Goal: Navigation & Orientation: Find specific page/section

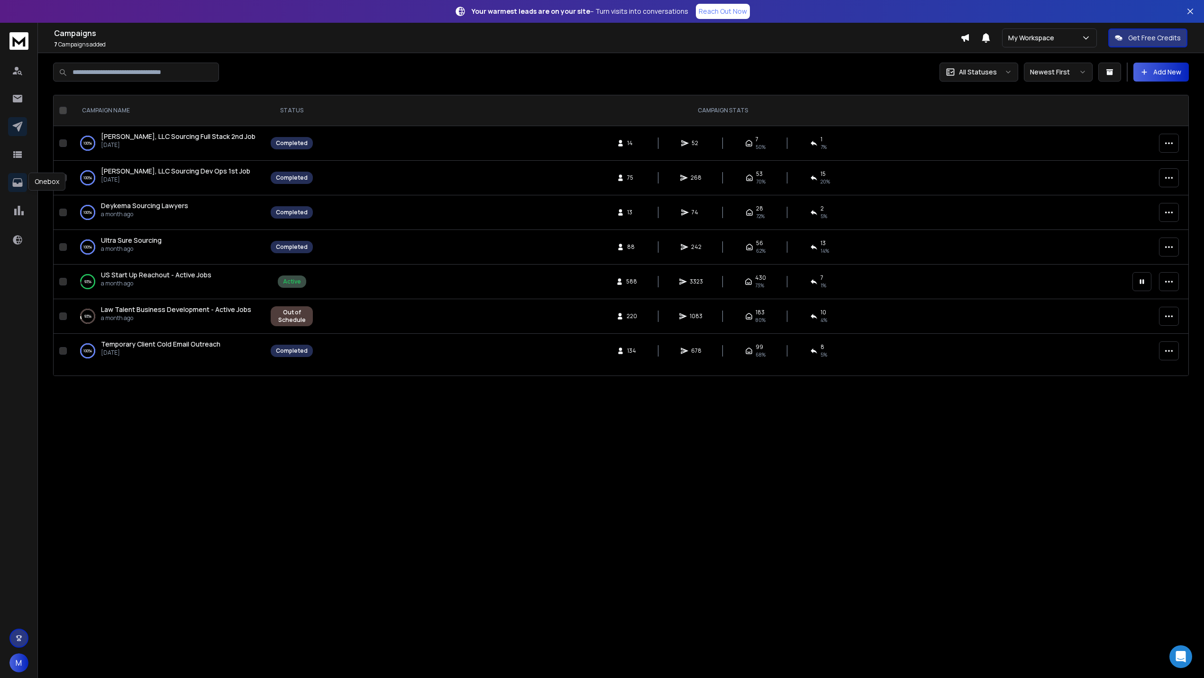
click at [21, 181] on icon at bounding box center [17, 182] width 10 height 9
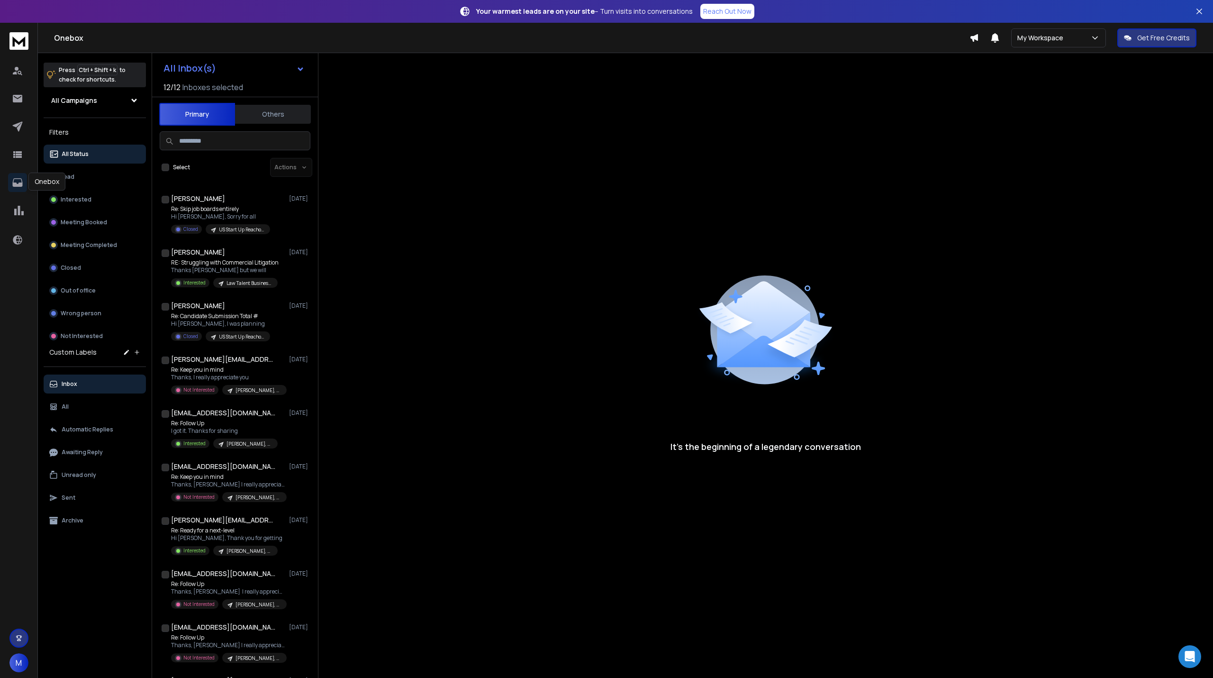
click at [300, 110] on button "Others" at bounding box center [273, 114] width 76 height 21
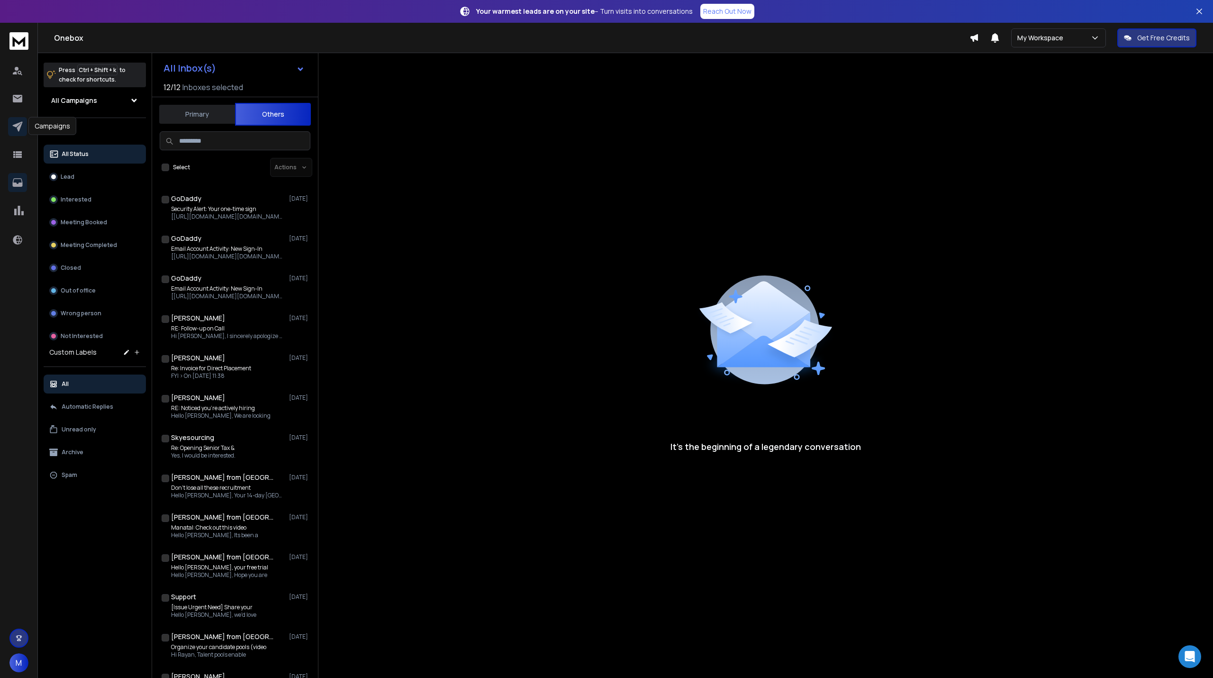
click at [8, 126] on link at bounding box center [17, 126] width 19 height 19
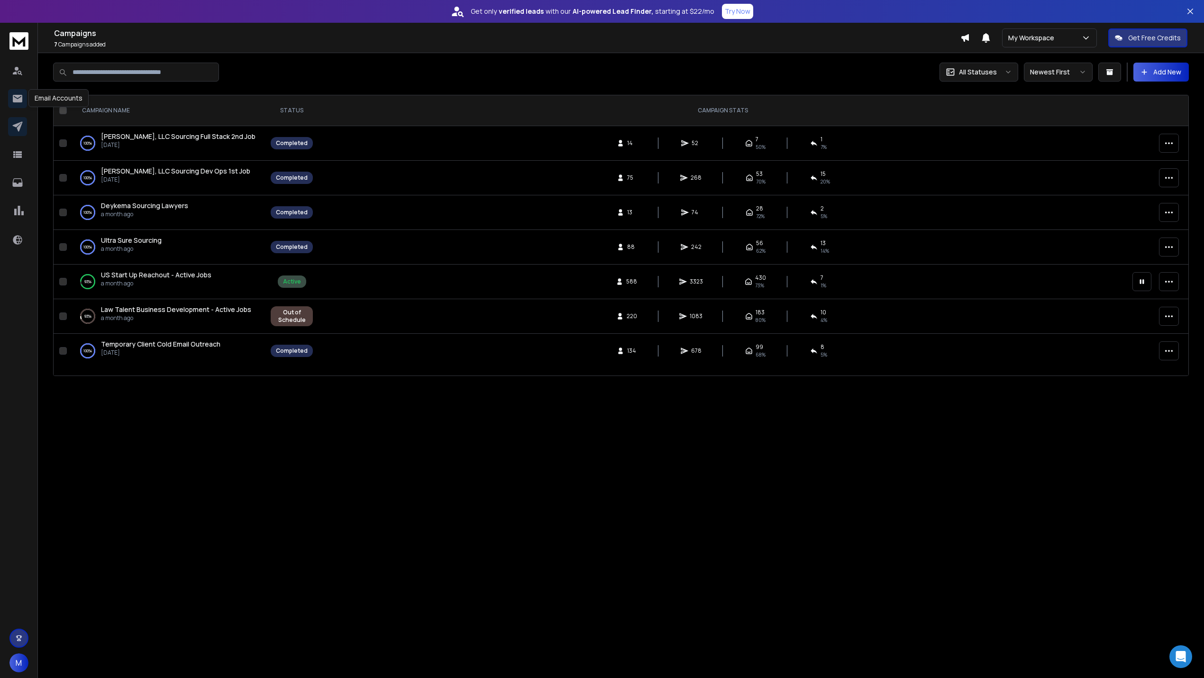
click at [13, 100] on icon at bounding box center [17, 99] width 9 height 8
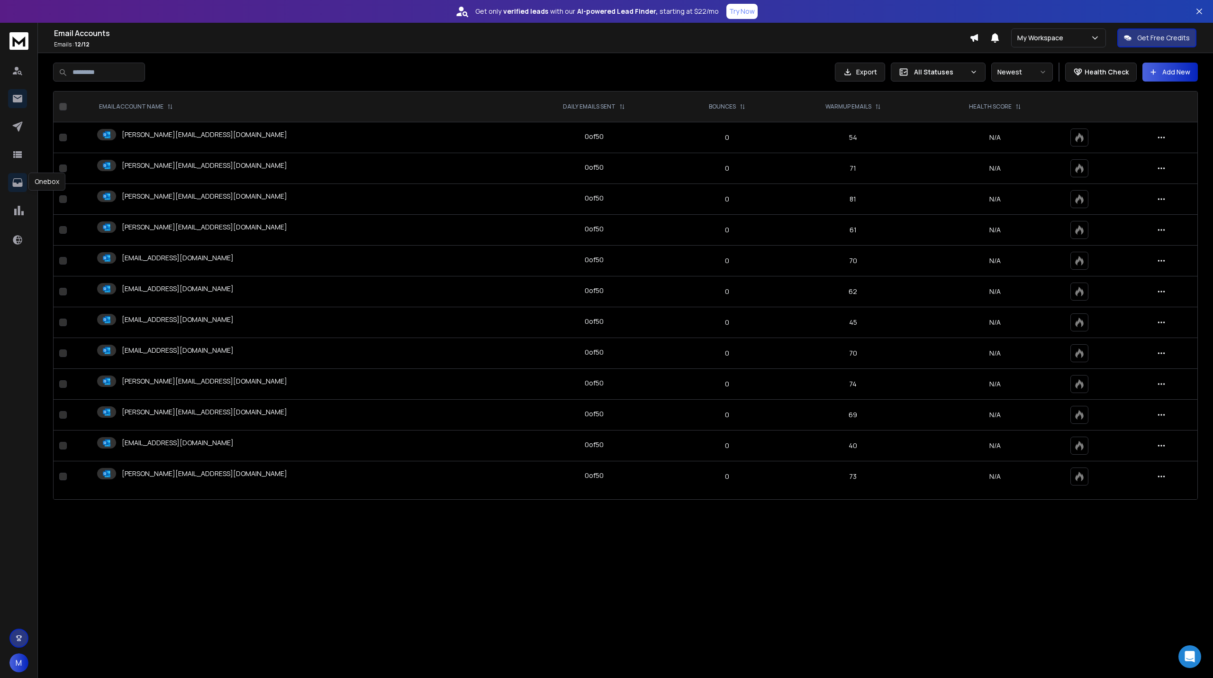
click at [18, 184] on icon at bounding box center [17, 182] width 10 height 9
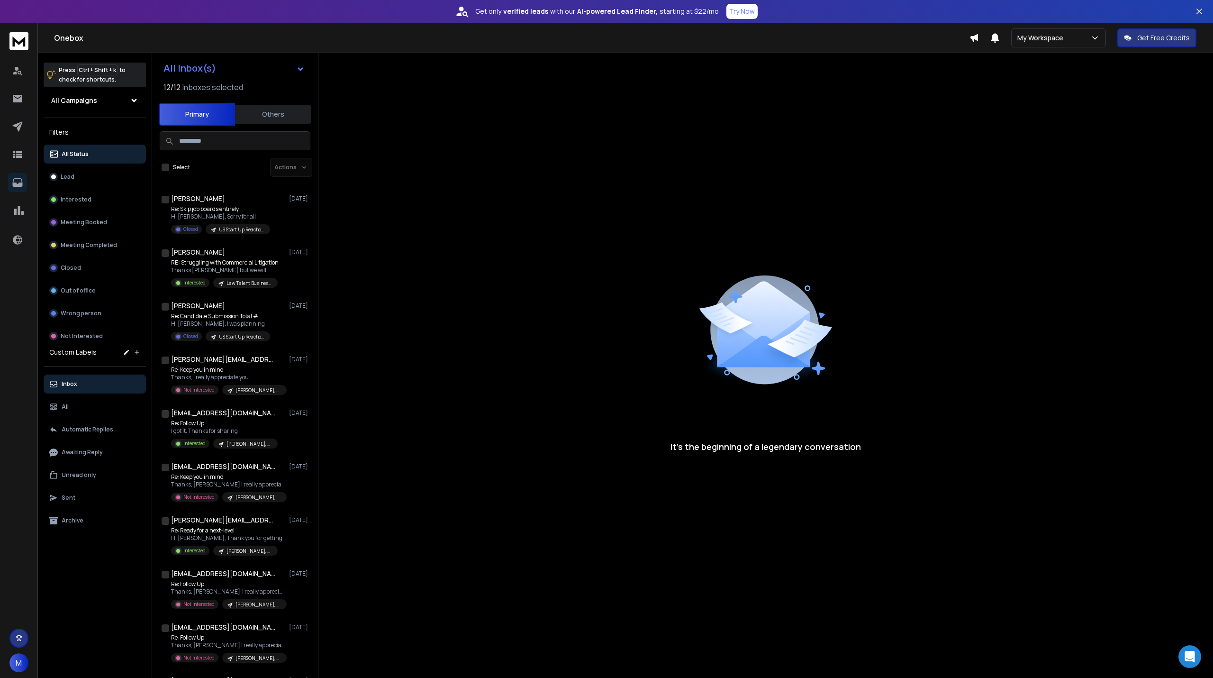
click at [287, 114] on button "Others" at bounding box center [273, 114] width 76 height 21
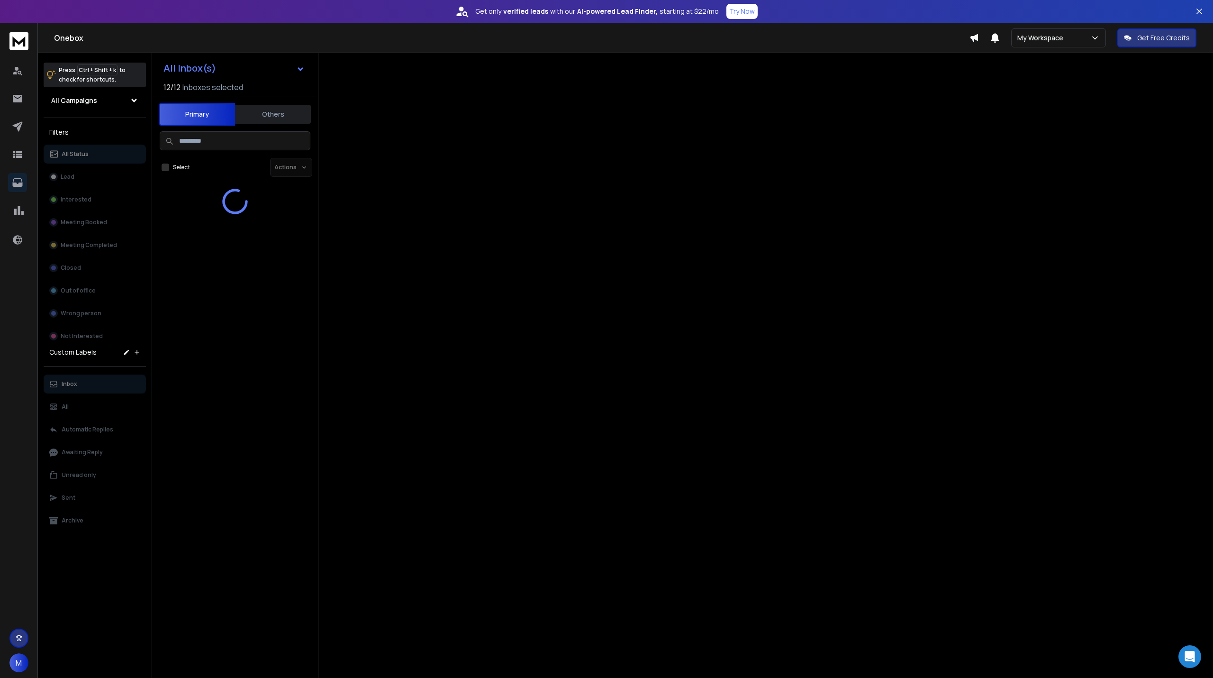
click at [227, 116] on button "Primary" at bounding box center [197, 114] width 76 height 23
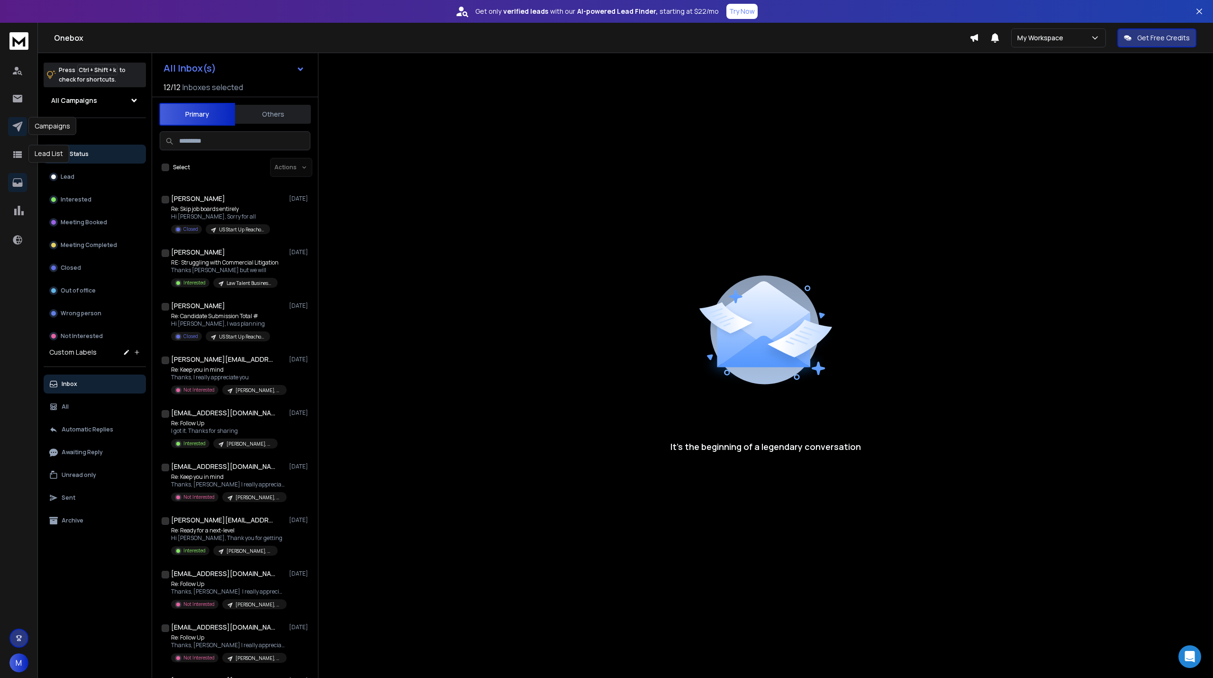
click at [23, 117] on link at bounding box center [17, 126] width 19 height 19
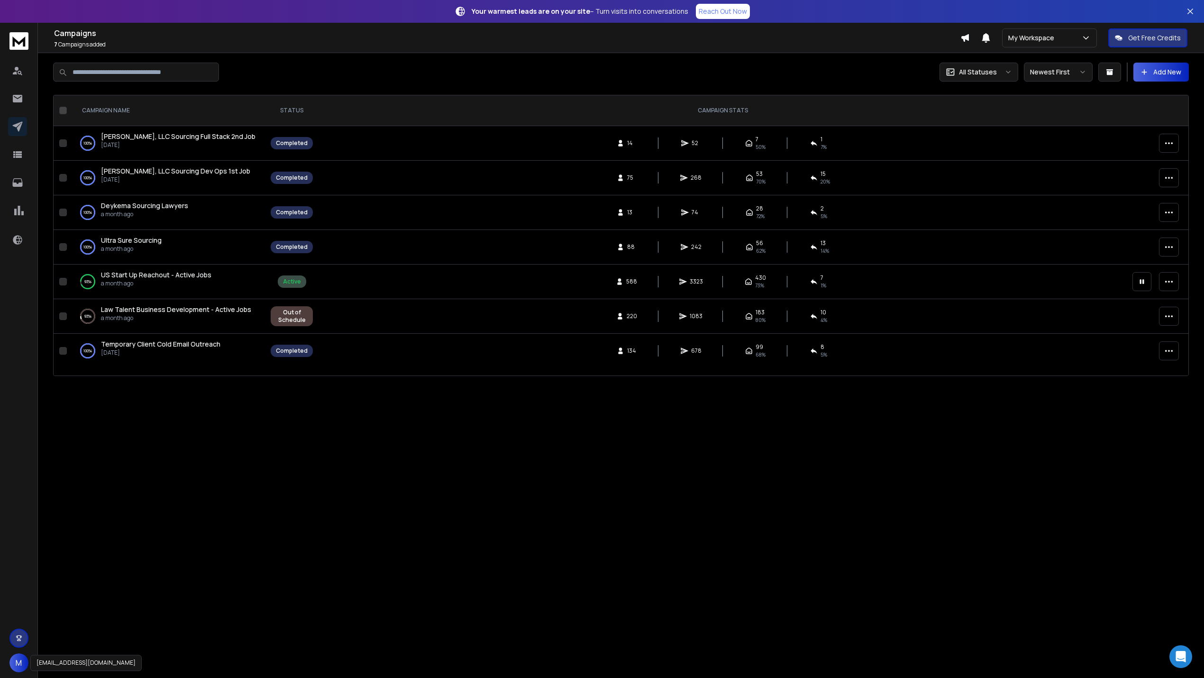
click at [25, 661] on span "M" at bounding box center [18, 662] width 19 height 19
click at [59, 660] on p "Logout" at bounding box center [56, 661] width 23 height 9
